Goal: Task Accomplishment & Management: Use online tool/utility

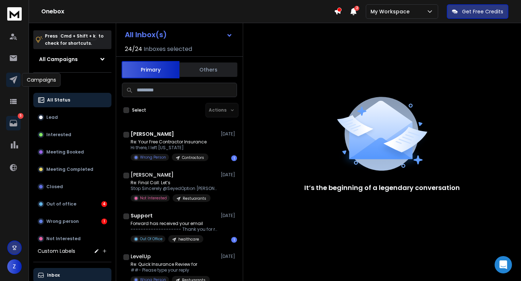
click at [11, 77] on icon at bounding box center [13, 80] width 9 height 9
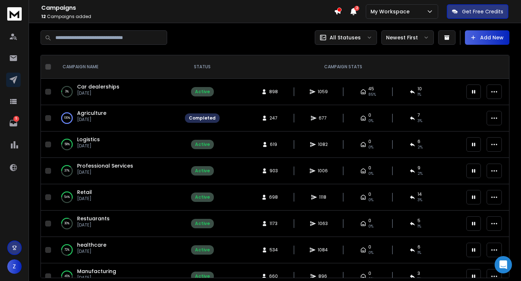
click at [148, 119] on div "100 % Agriculture 2 months ago" at bounding box center [117, 118] width 112 height 17
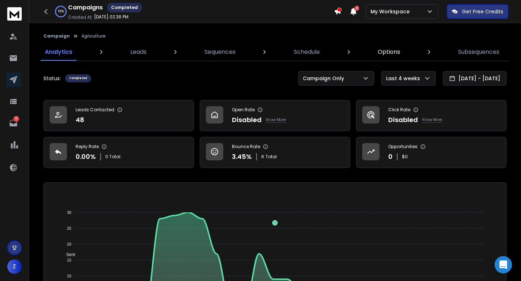
click at [400, 54] on link "Options" at bounding box center [388, 51] width 31 height 17
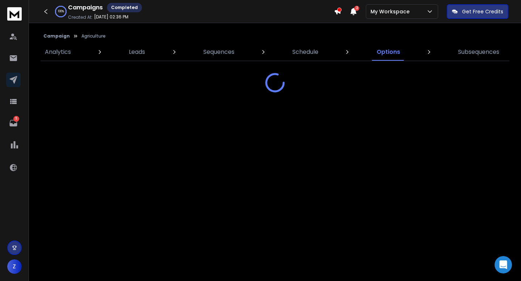
select select "*"
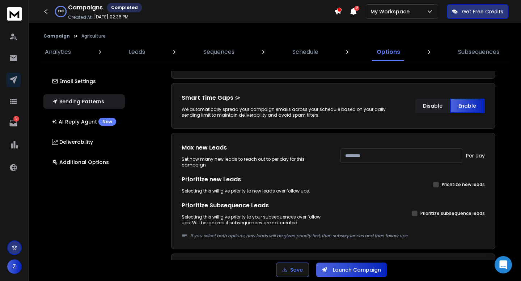
scroll to position [386, 0]
click at [356, 269] on button "Launch Campaign" at bounding box center [351, 270] width 71 height 14
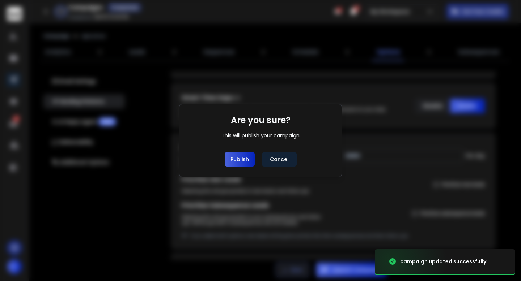
click at [234, 162] on button "Publish" at bounding box center [240, 159] width 30 height 14
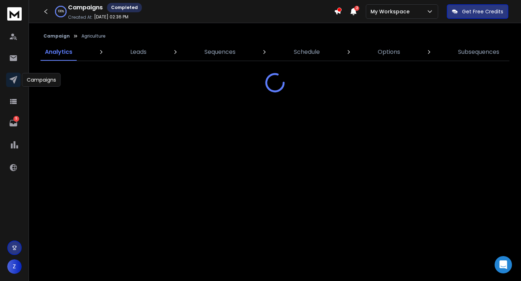
click at [10, 80] on icon at bounding box center [13, 80] width 9 height 9
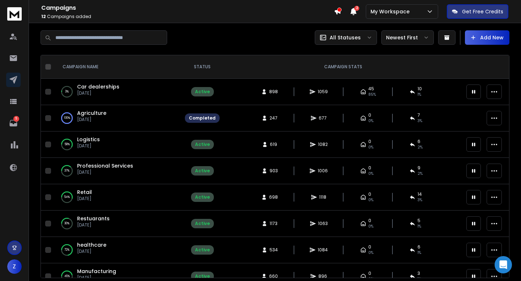
click at [137, 115] on div "100 % Agriculture 2 months ago" at bounding box center [117, 118] width 112 height 17
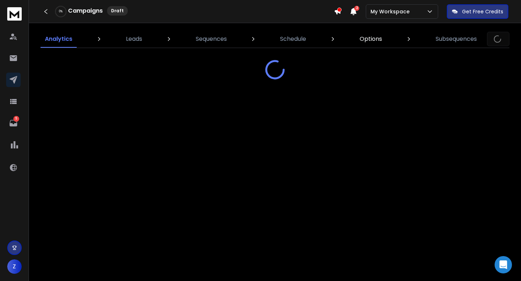
click at [373, 42] on p "Options" at bounding box center [371, 39] width 22 height 9
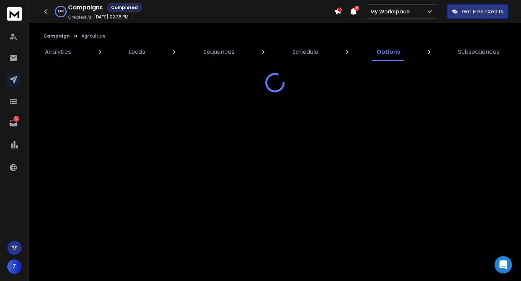
select select "*"
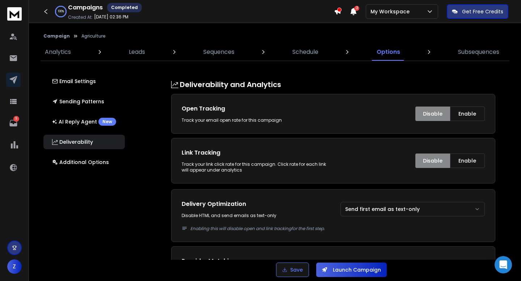
scroll to position [842, 0]
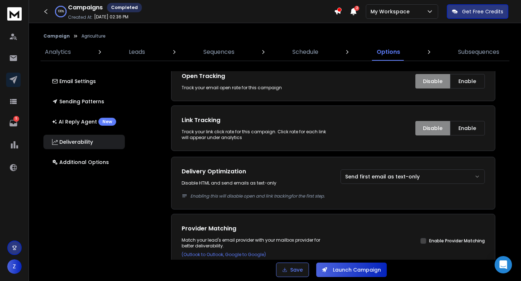
click at [348, 273] on button "Launch Campaign" at bounding box center [351, 270] width 71 height 14
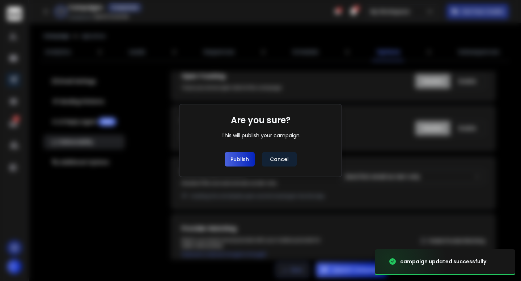
click at [234, 158] on button "Publish" at bounding box center [240, 159] width 30 height 14
